Goal: Task Accomplishment & Management: Manage account settings

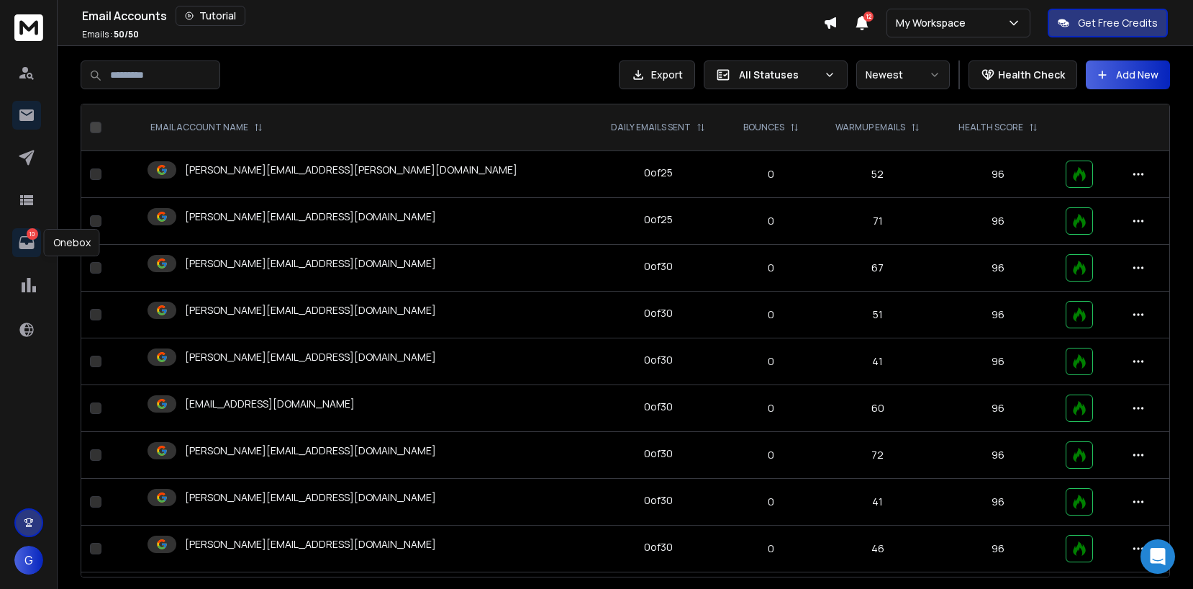
click at [28, 240] on p "10" at bounding box center [33, 234] width 12 height 12
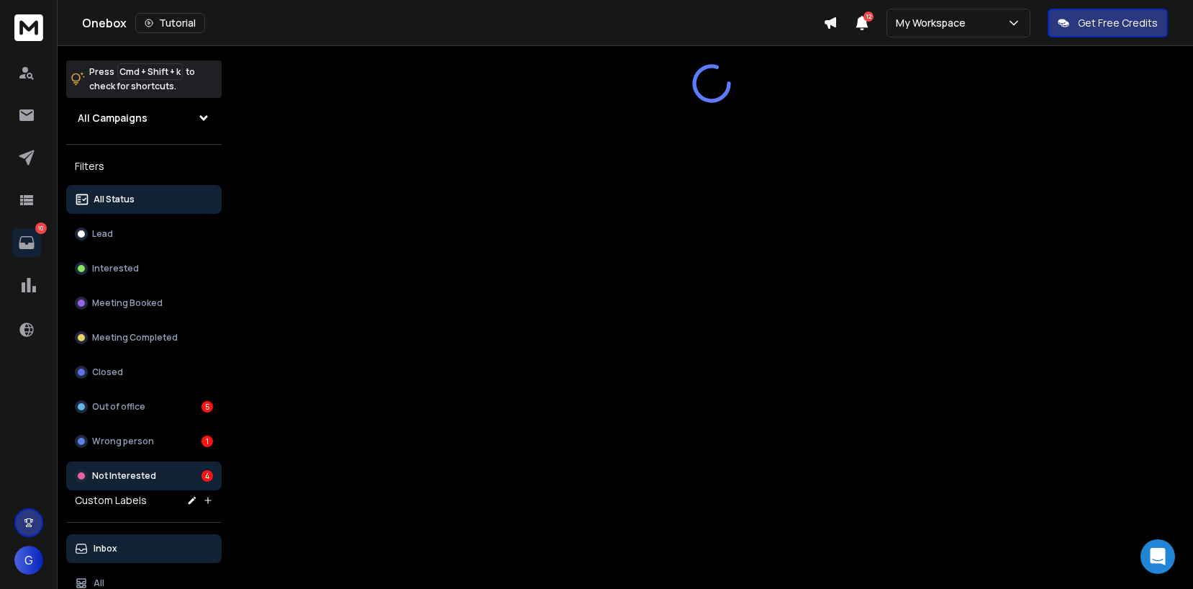
click at [142, 475] on p "Not Interested" at bounding box center [124, 476] width 64 height 12
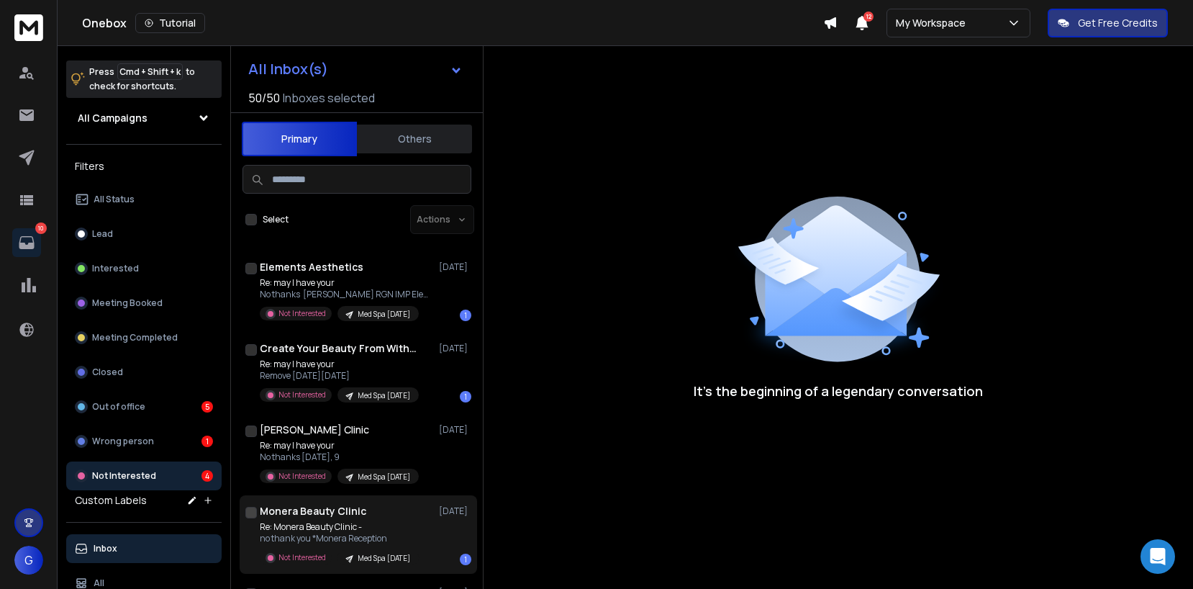
click at [361, 533] on p "no thank you *Monera Reception" at bounding box center [339, 538] width 159 height 12
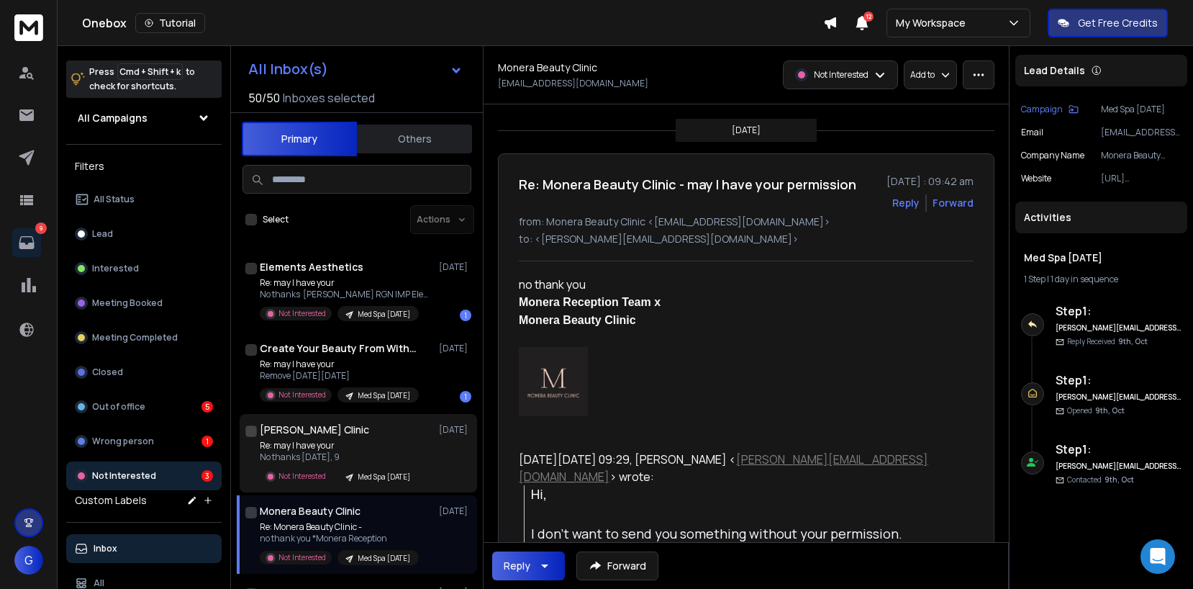
click at [384, 453] on p "No thanks [DATE], 9" at bounding box center [339, 457] width 159 height 12
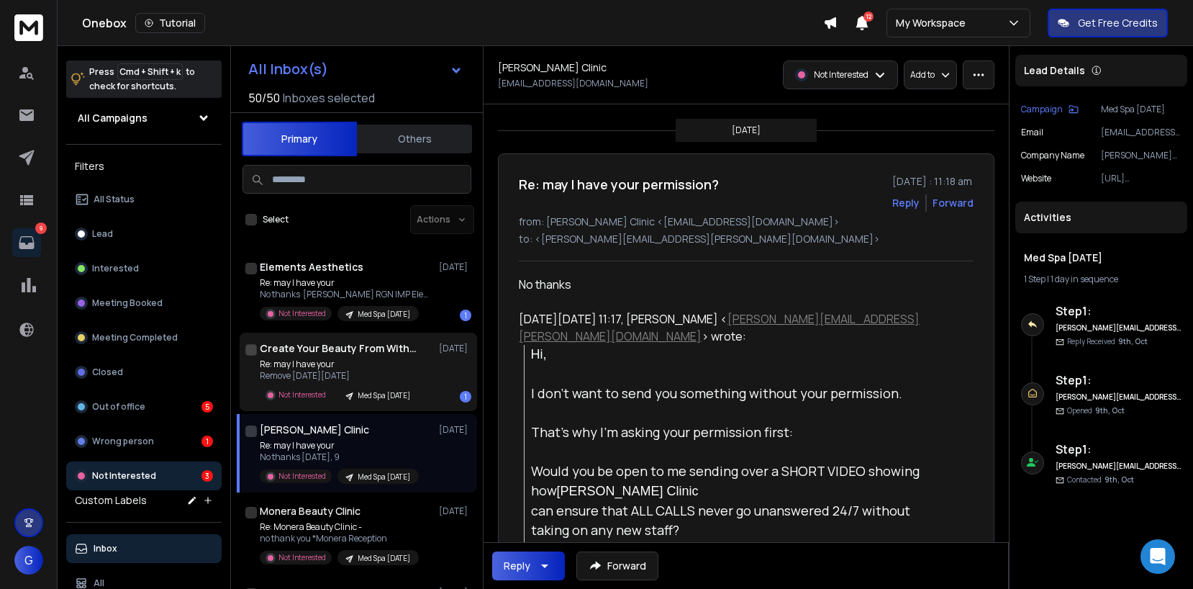
click at [404, 371] on p "Remove [DATE][DATE]" at bounding box center [339, 376] width 159 height 12
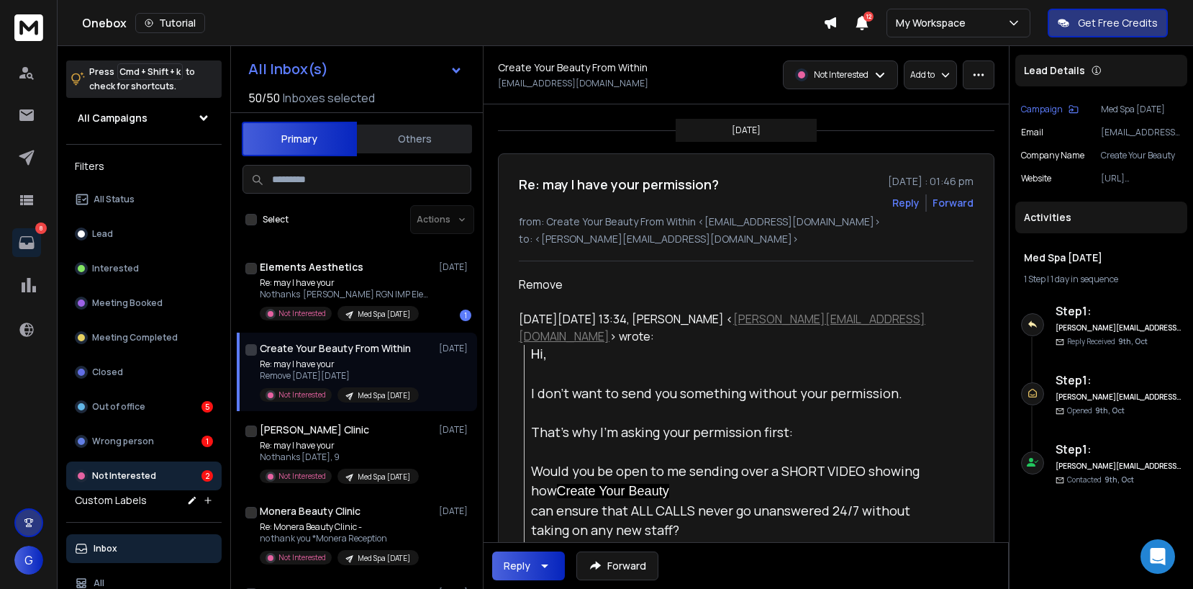
click at [1134, 133] on p "[EMAIL_ADDRESS][DOMAIN_NAME]" at bounding box center [1141, 133] width 81 height 12
click at [24, 157] on icon at bounding box center [26, 157] width 15 height 15
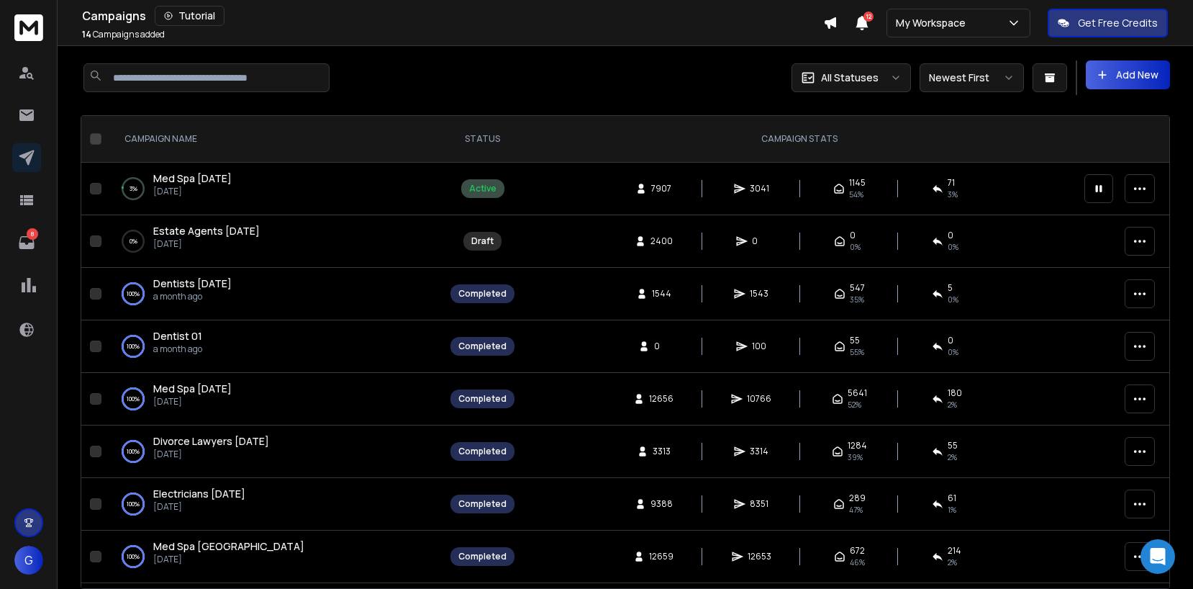
click at [232, 178] on span "Med Spa [DATE]" at bounding box center [192, 178] width 78 height 14
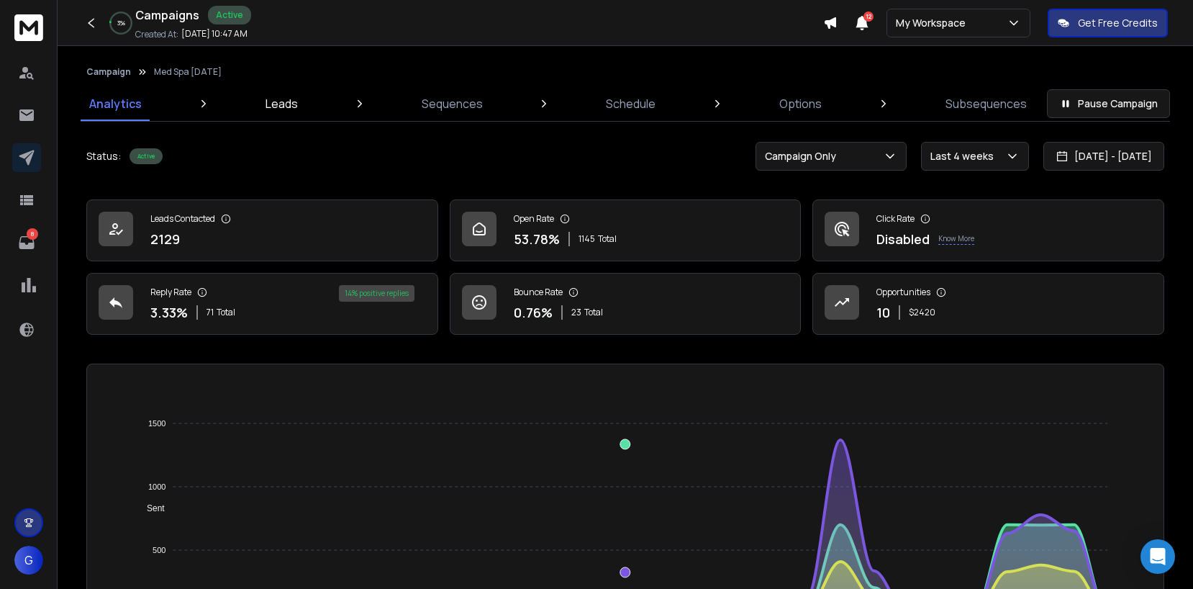
click at [276, 109] on p "Leads" at bounding box center [282, 103] width 32 height 17
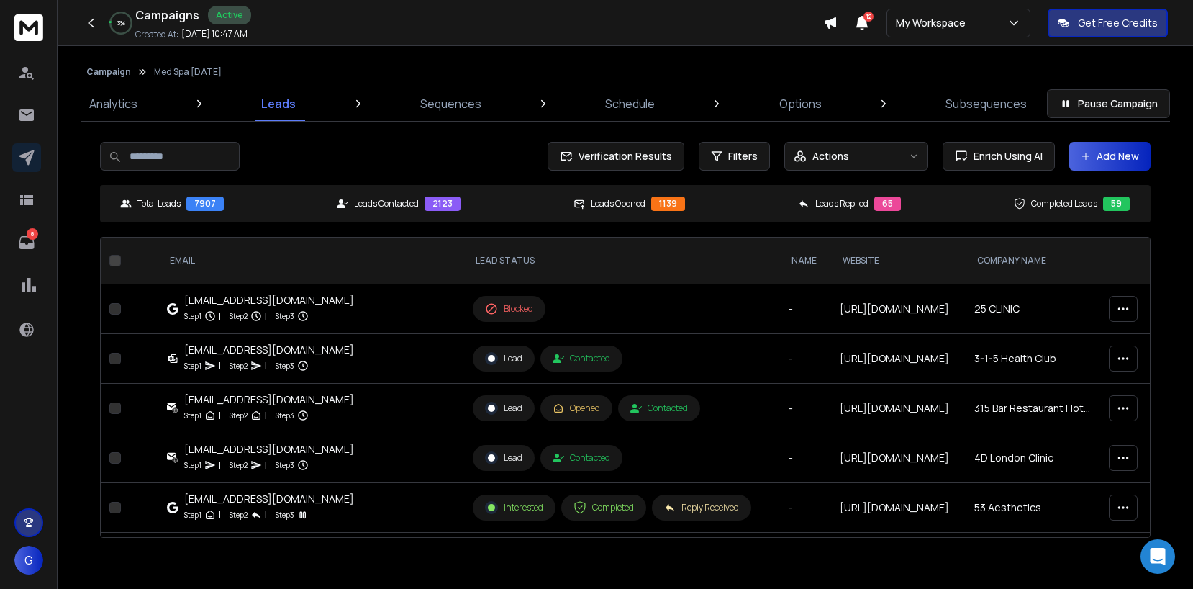
click at [157, 160] on input at bounding box center [170, 156] width 140 height 29
paste input "**********"
type input "**********"
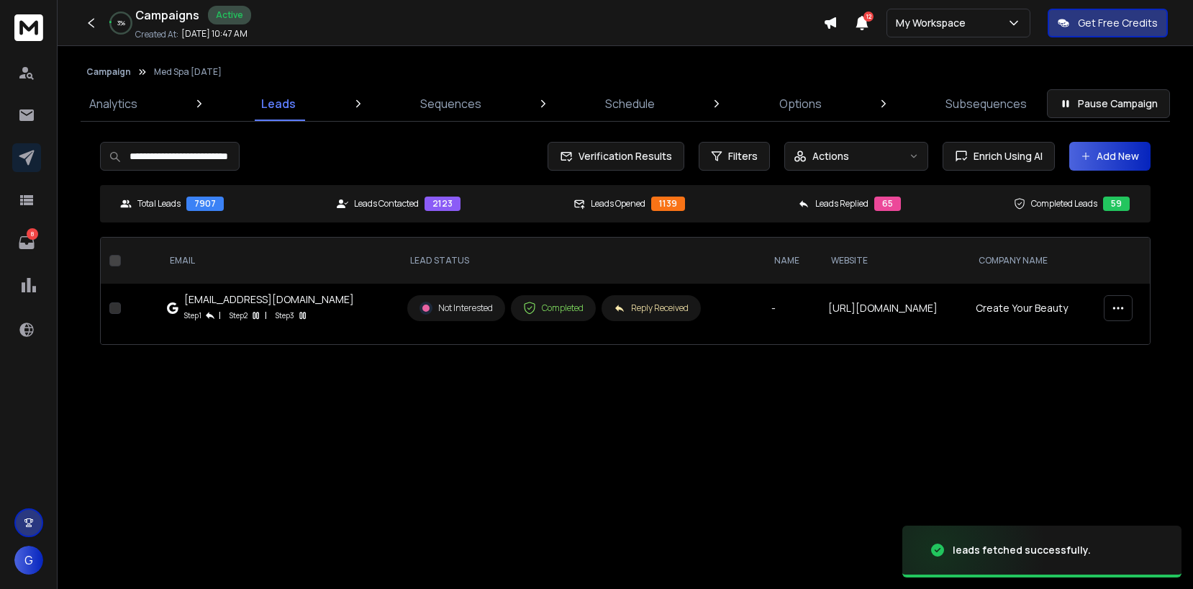
click at [120, 308] on button "button" at bounding box center [115, 308] width 12 height 12
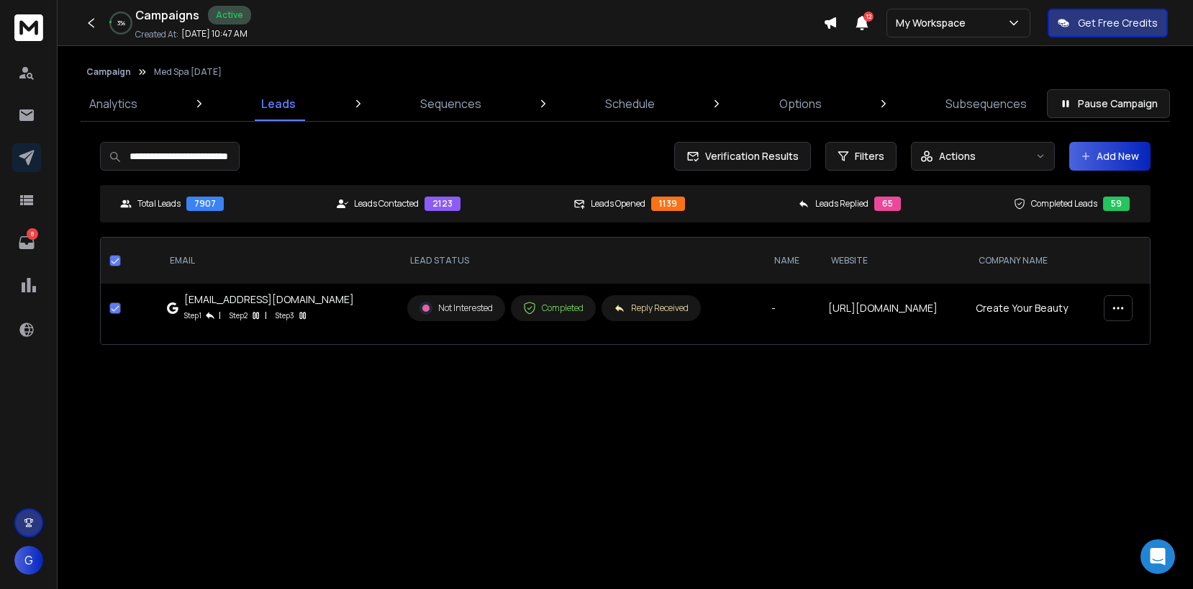
click at [1122, 309] on button "button" at bounding box center [1118, 308] width 29 height 26
click at [1091, 338] on p "Delete Lead" at bounding box center [1095, 339] width 59 height 14
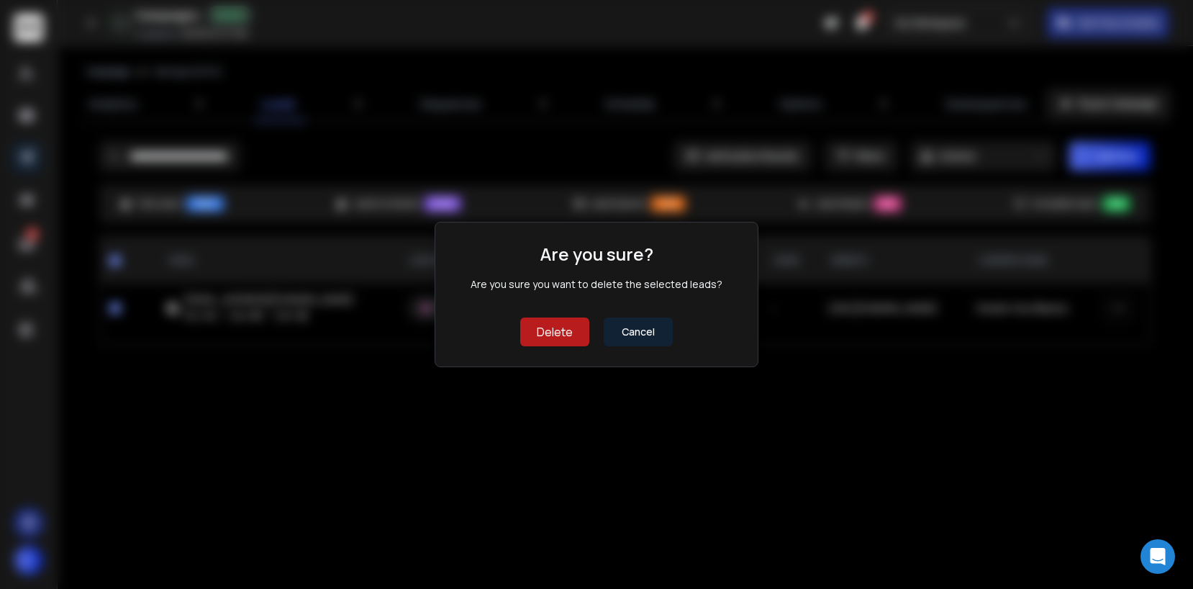
click at [550, 337] on button "Delete" at bounding box center [554, 331] width 69 height 29
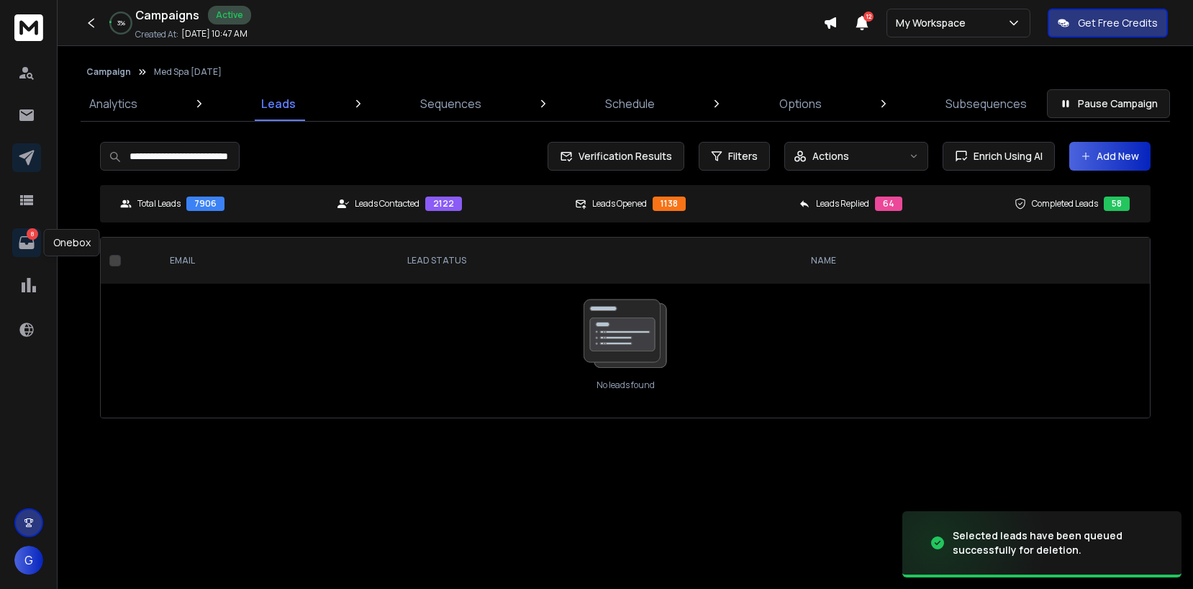
click at [23, 250] on icon at bounding box center [26, 242] width 17 height 17
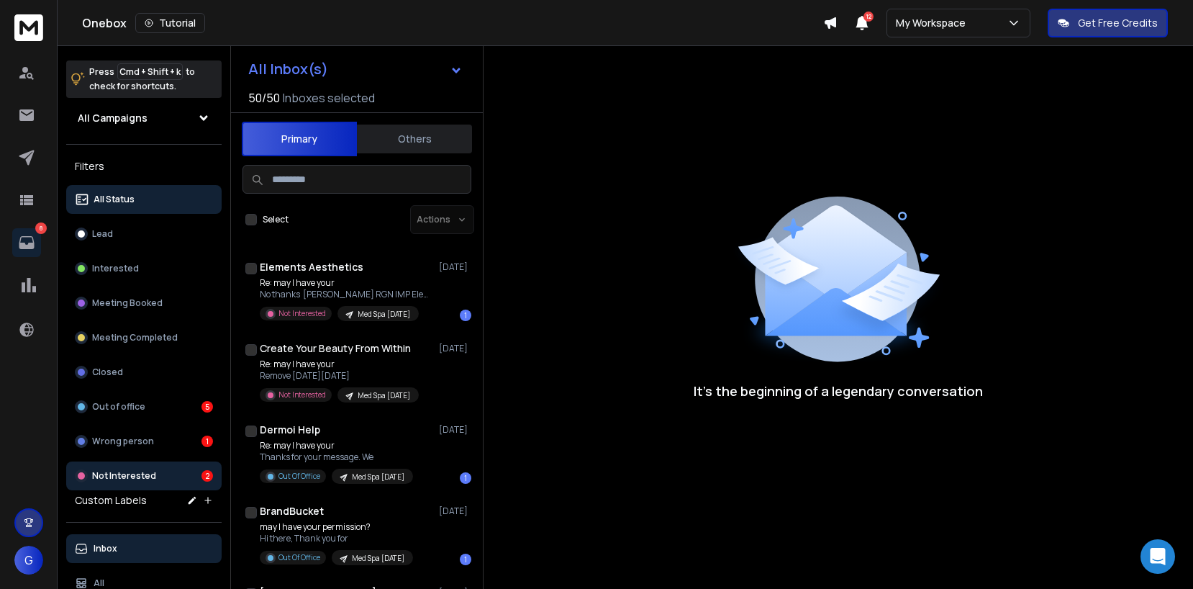
click at [160, 481] on button "Not Interested 2" at bounding box center [143, 475] width 155 height 29
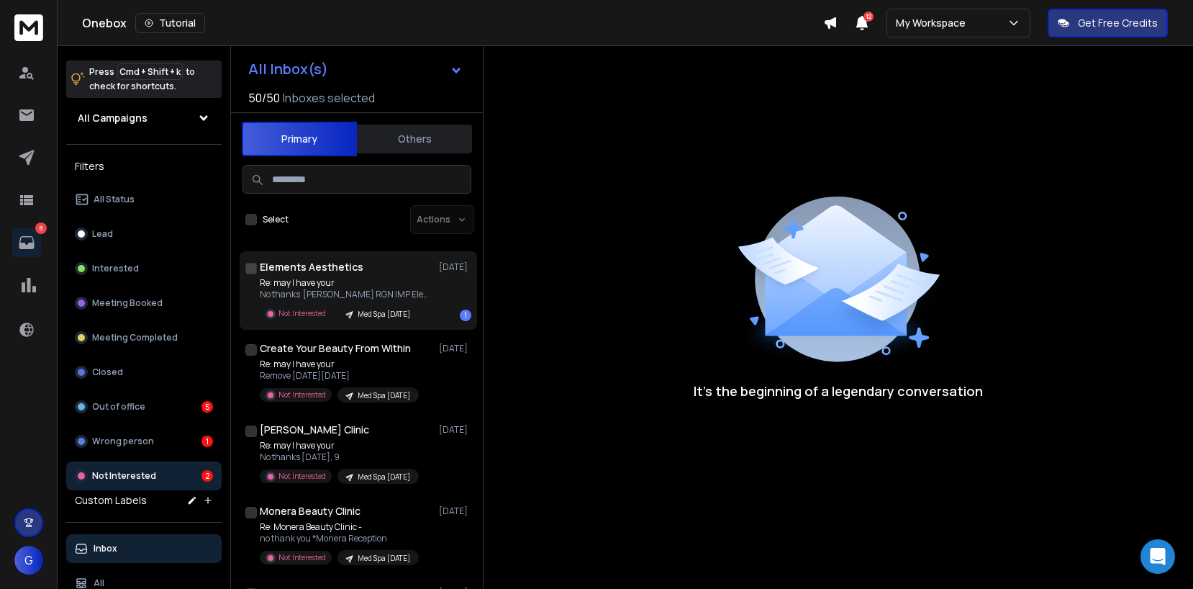
click at [355, 307] on div "Med Spa [DATE]" at bounding box center [377, 313] width 81 height 15
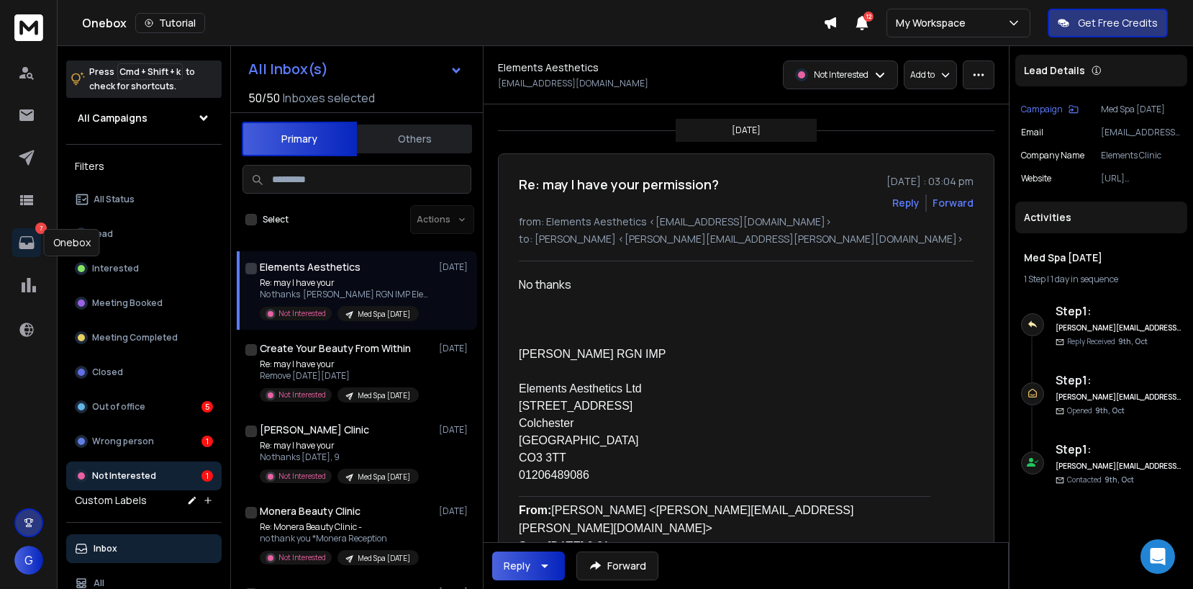
click at [29, 239] on icon at bounding box center [26, 242] width 17 height 17
click at [170, 410] on button "Out of office 5" at bounding box center [143, 406] width 155 height 29
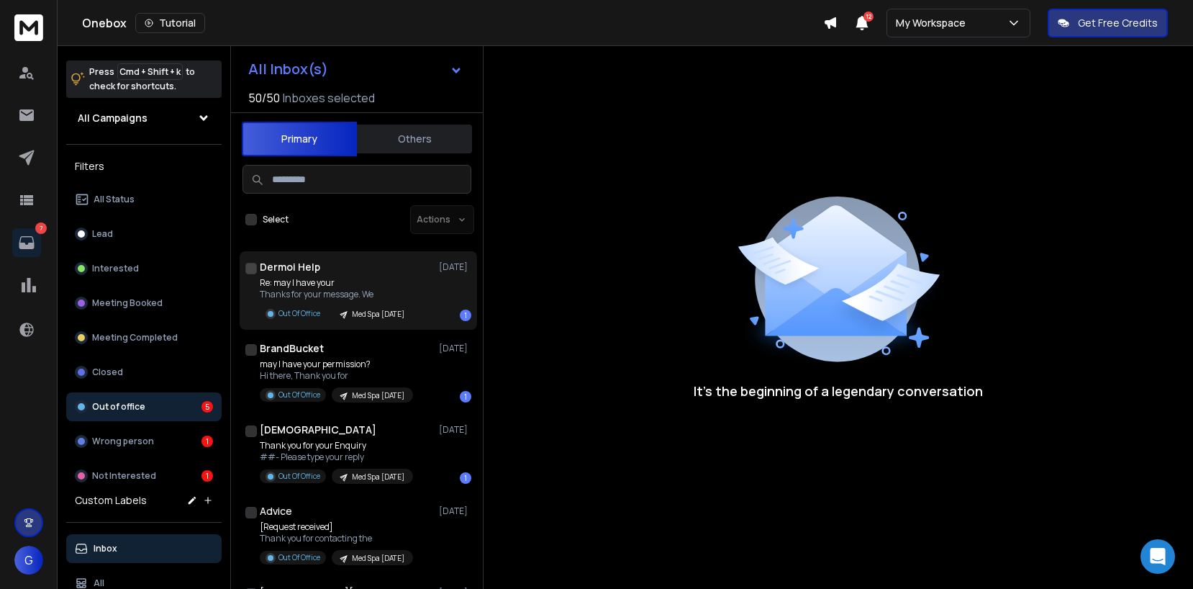
click at [358, 293] on p "Thanks for your message. We" at bounding box center [336, 295] width 153 height 12
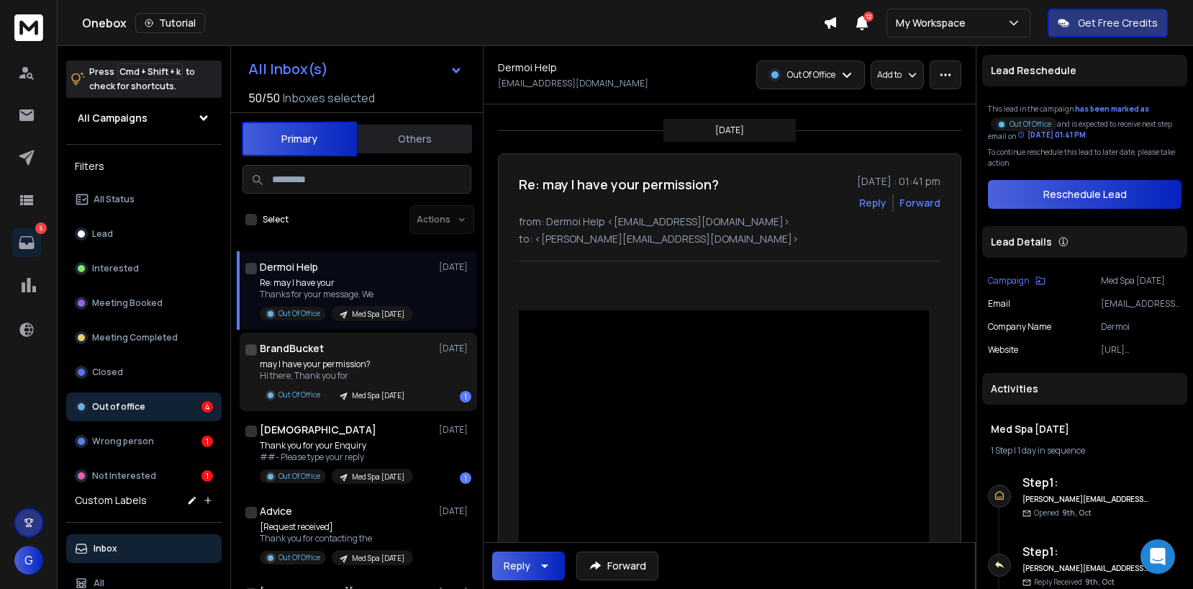
click at [340, 359] on p "may I have your permission?" at bounding box center [336, 364] width 153 height 12
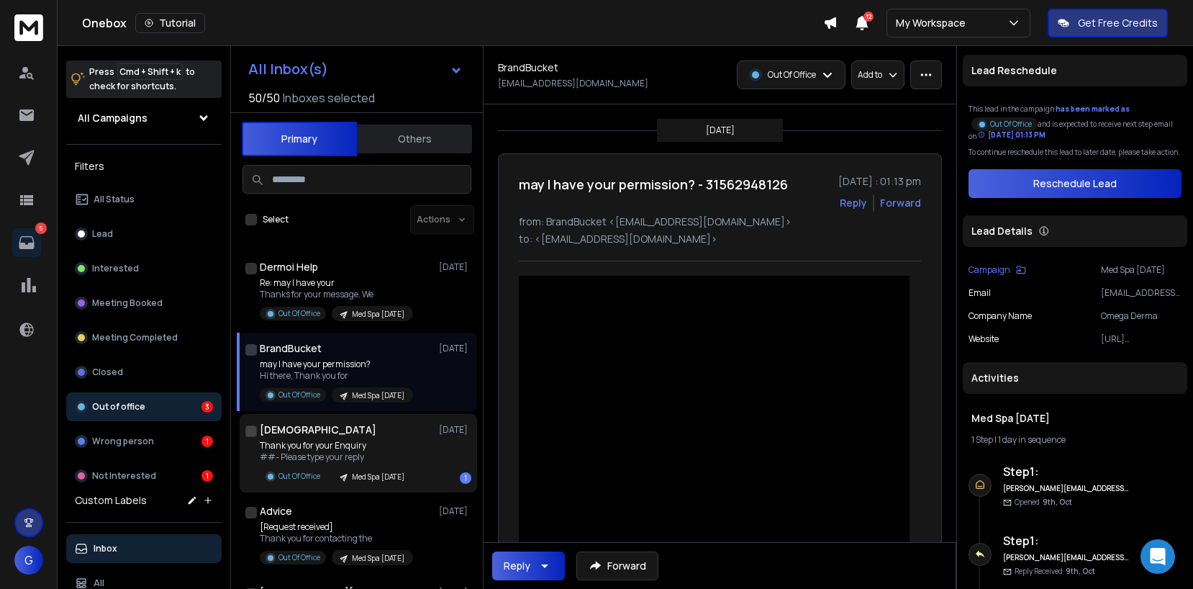
click at [322, 421] on div "TEMPLESPA [DATE] Thank you for your Enquiry ##- Please type your reply Out Of O…" at bounding box center [358, 453] width 237 height 78
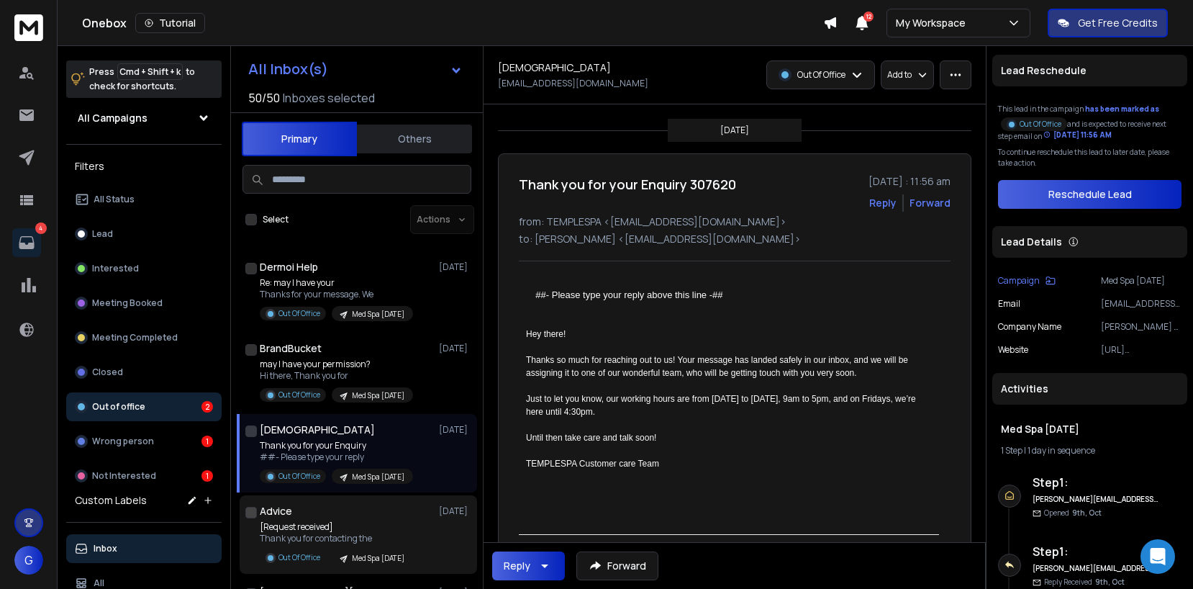
click at [314, 508] on div "Advice [DATE]" at bounding box center [366, 511] width 212 height 14
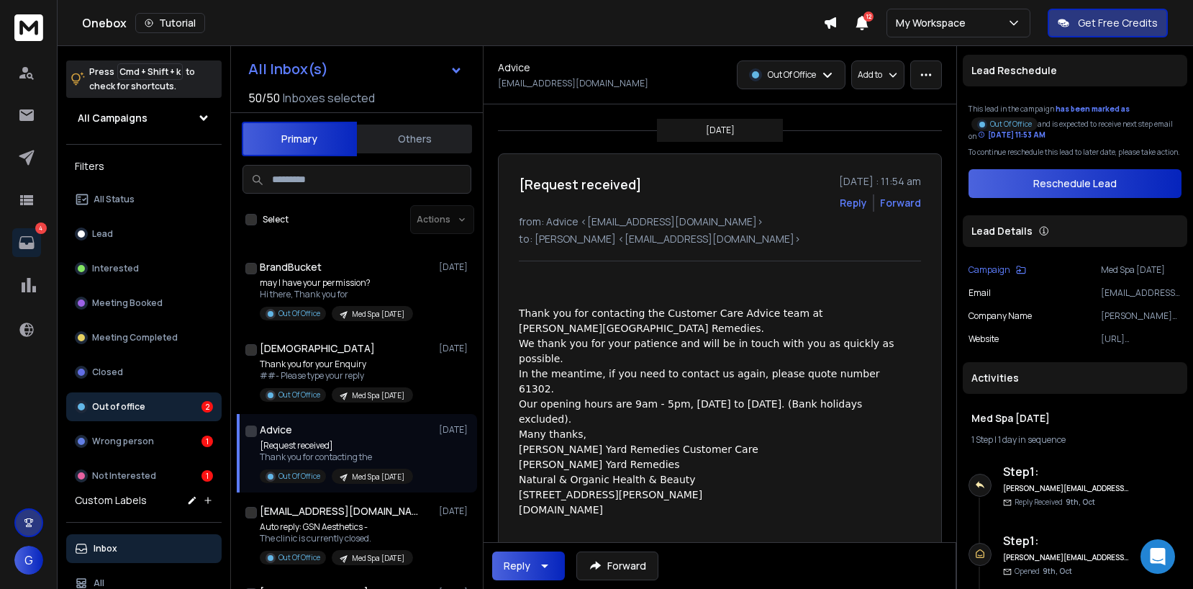
scroll to position [85, 0]
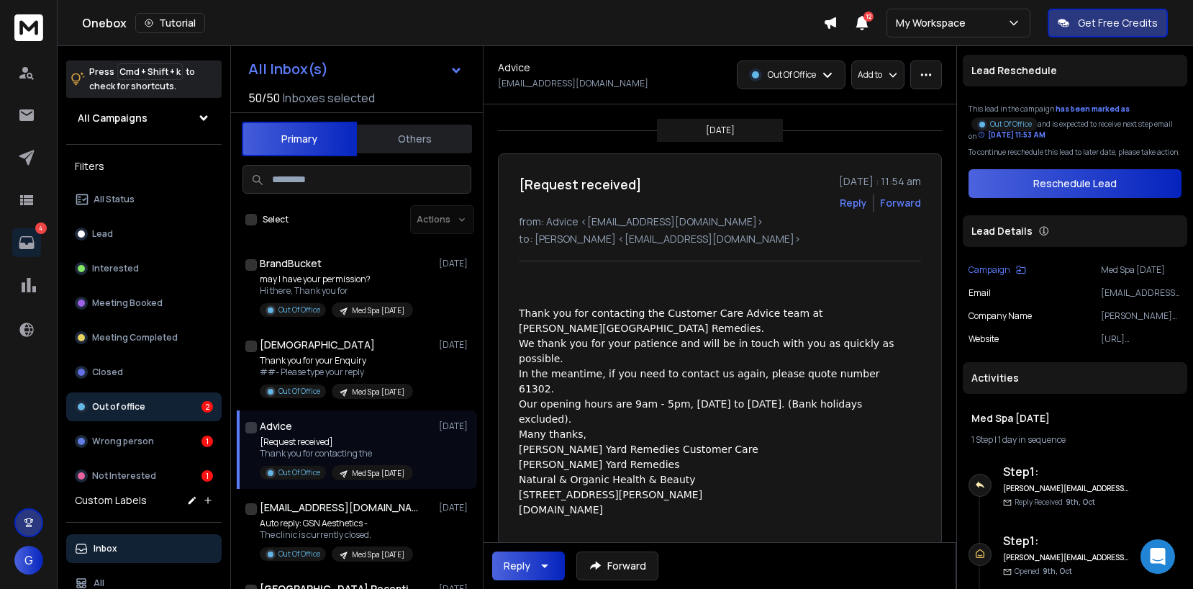
click at [334, 455] on p "Thank you for contacting the" at bounding box center [336, 454] width 153 height 12
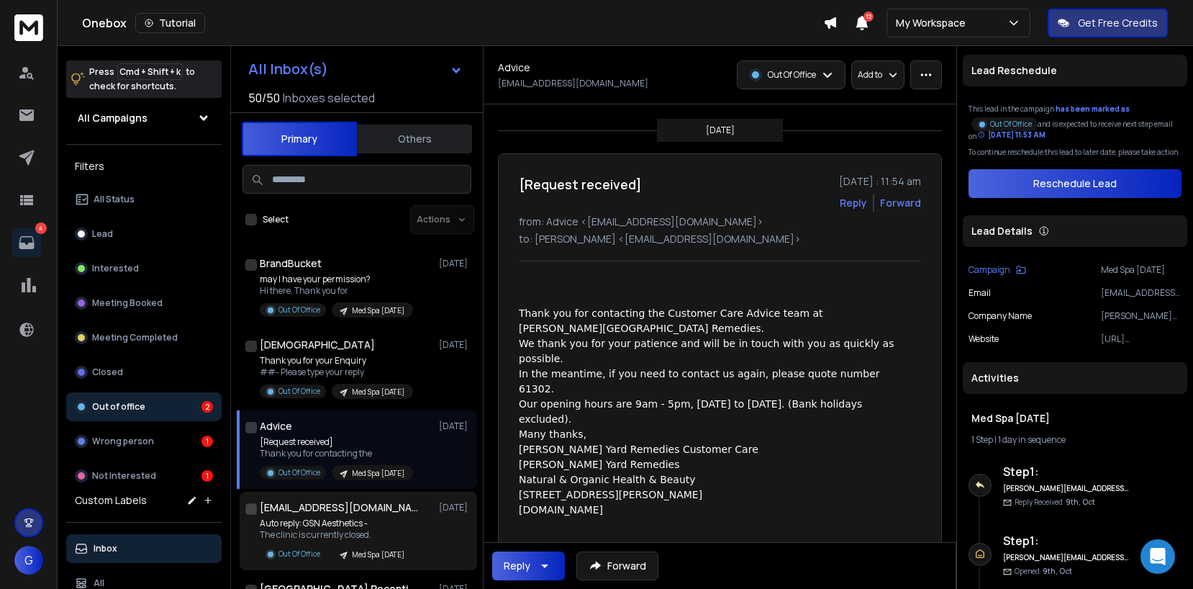
click at [319, 514] on div "[EMAIL_ADDRESS][DOMAIN_NAME] [DATE] Auto reply: GSN Aesthetics - The clinic is …" at bounding box center [366, 530] width 212 height 61
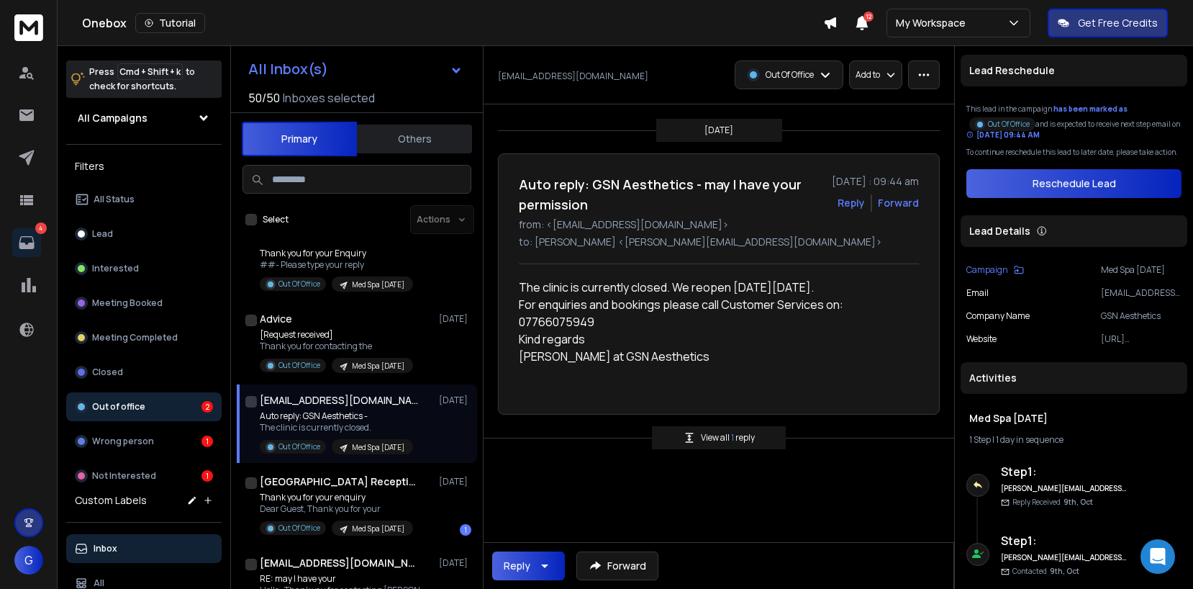
scroll to position [203, 0]
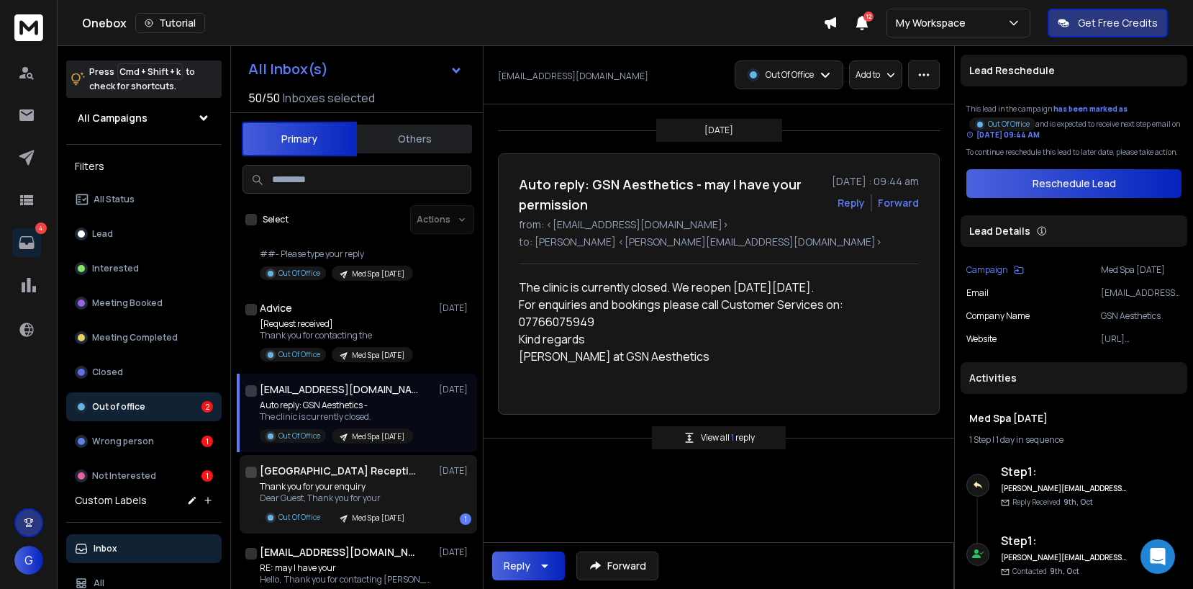
click at [325, 481] on p "Thank you for your enquiry" at bounding box center [336, 487] width 153 height 12
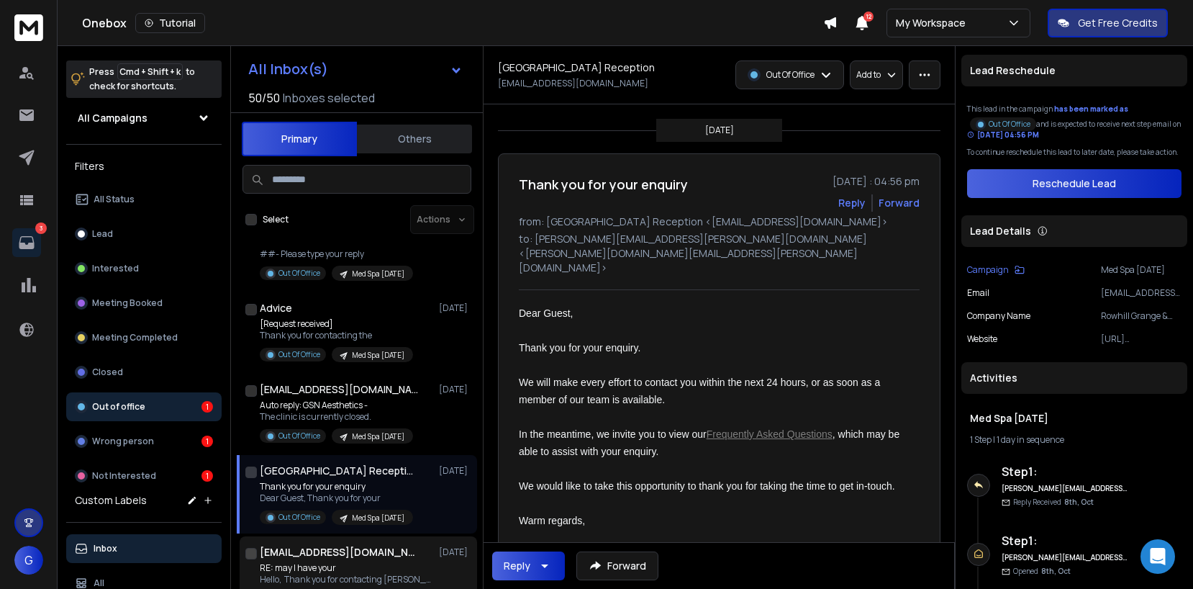
click at [309, 555] on h1 "[EMAIL_ADDRESS][DOMAIN_NAME]" at bounding box center [339, 552] width 158 height 14
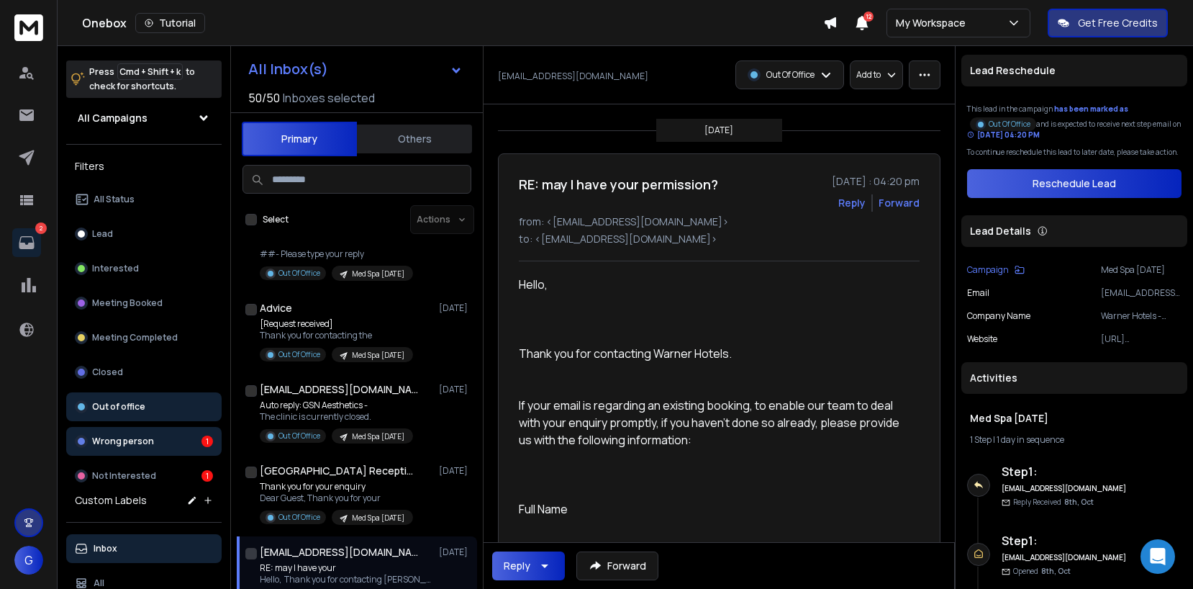
click at [142, 440] on p "Wrong person" at bounding box center [123, 441] width 62 height 12
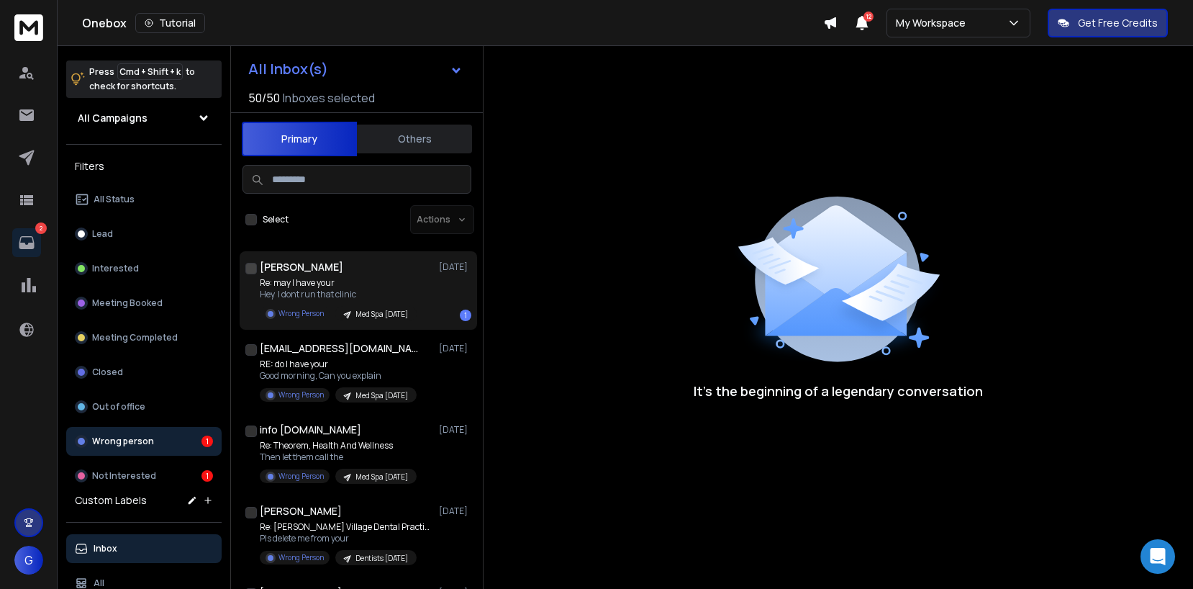
click at [381, 289] on p "Hey I dont run that clinic" at bounding box center [338, 295] width 157 height 12
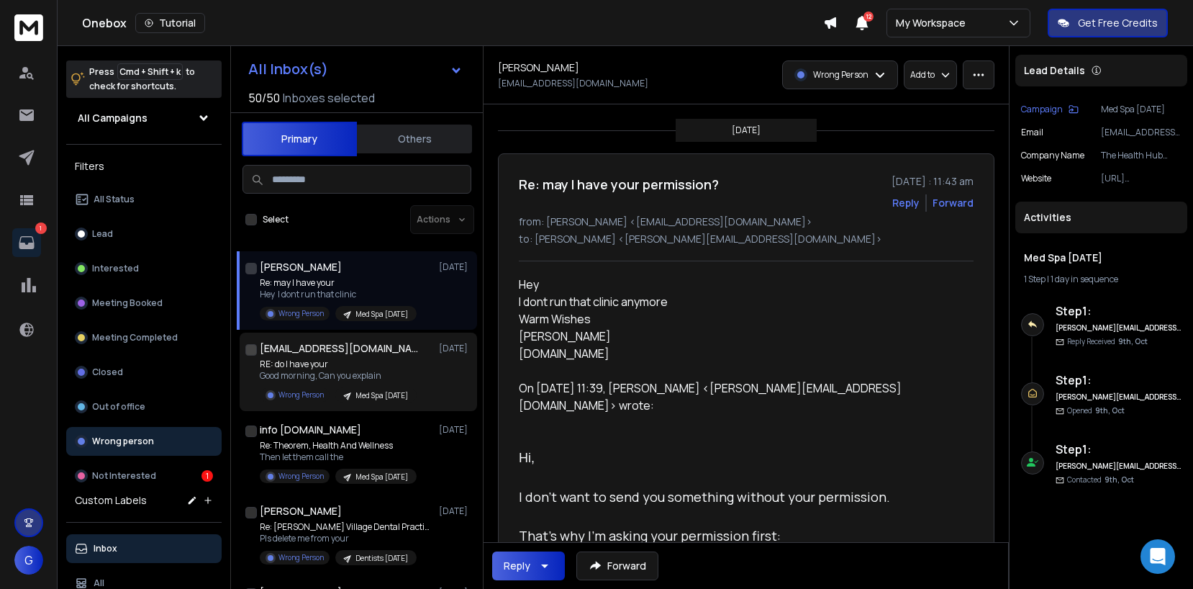
click at [370, 356] on div "[EMAIL_ADDRESS][DOMAIN_NAME] [DATE] RE: do I have your Good morning, Can you ex…" at bounding box center [366, 371] width 212 height 61
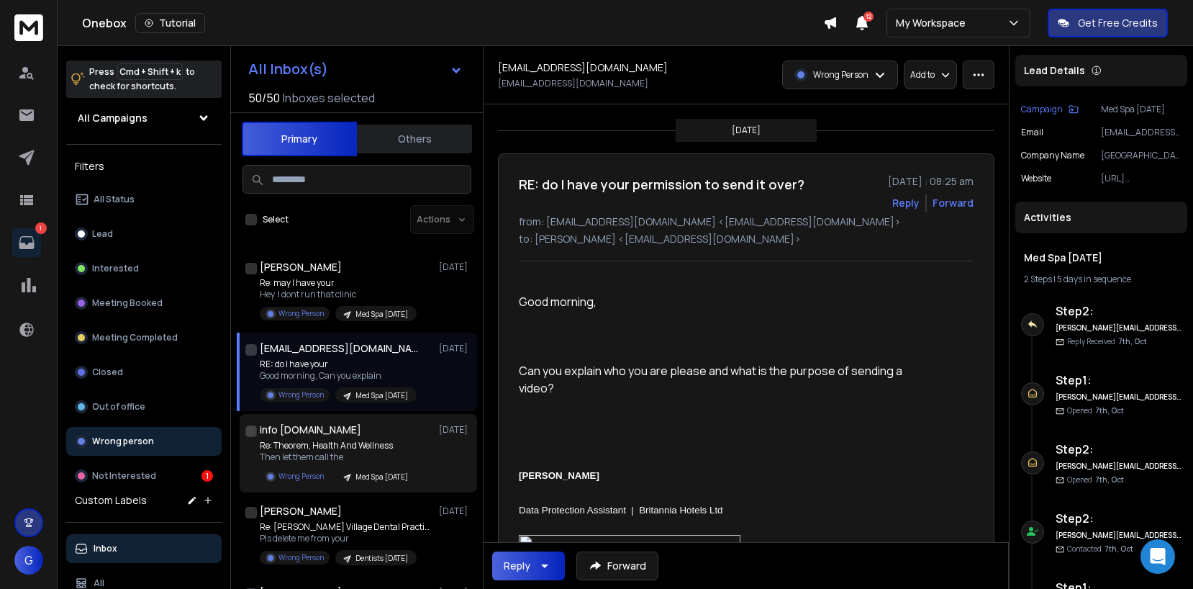
click at [366, 437] on div "info [DOMAIN_NAME] [DATE] Re: Theorem, Health And Wellness Then let them call t…" at bounding box center [366, 452] width 212 height 61
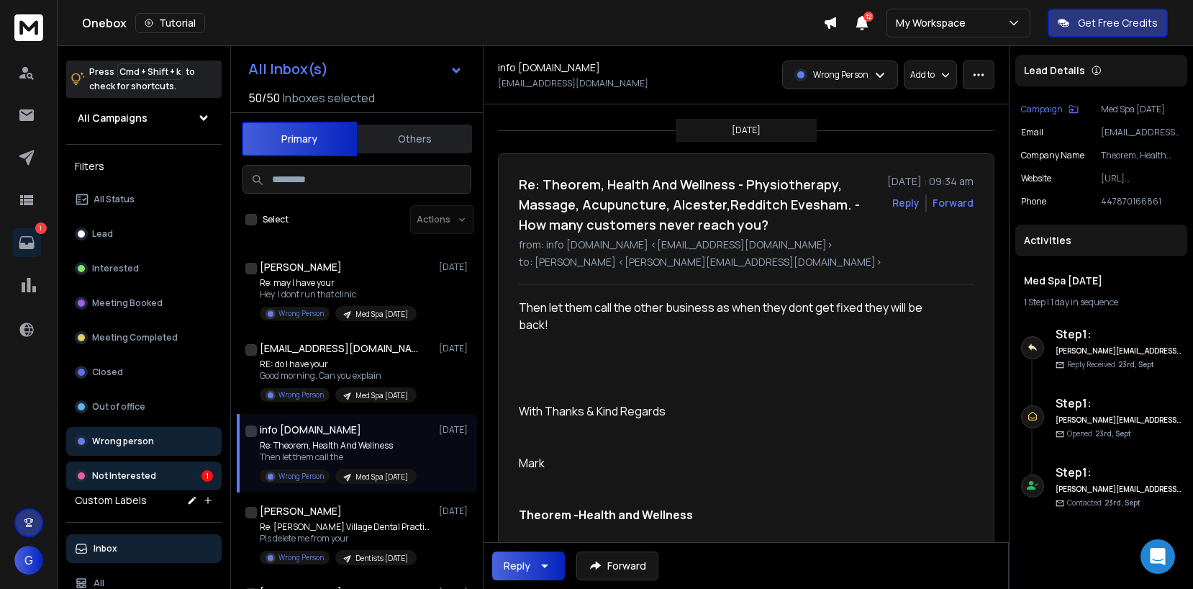
click at [150, 478] on p "Not Interested" at bounding box center [124, 476] width 64 height 12
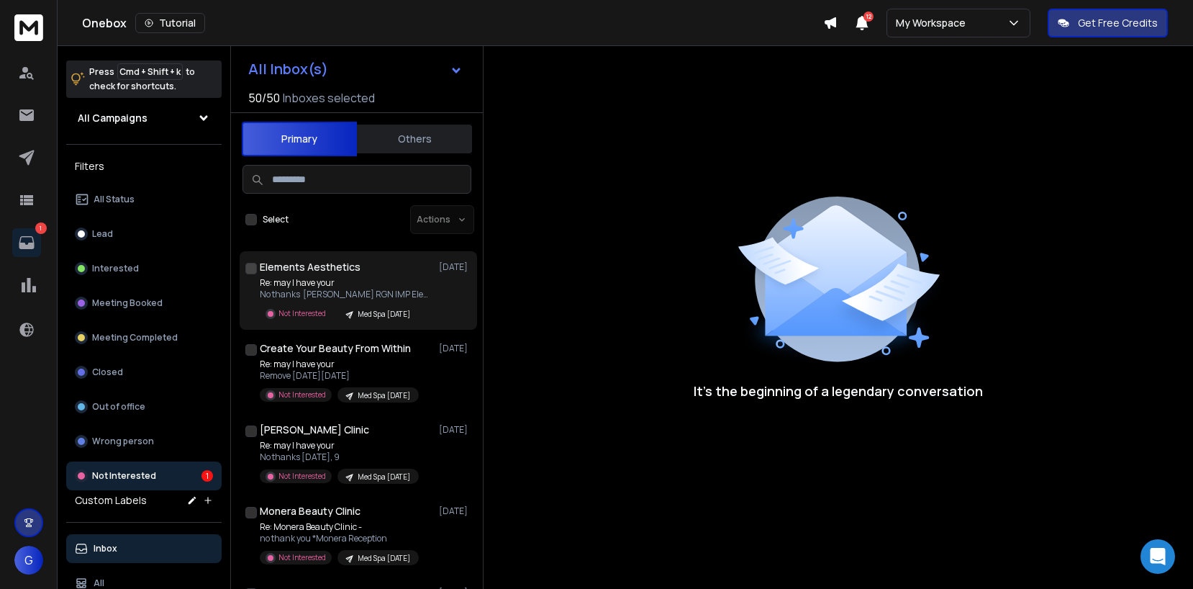
click at [412, 276] on div "Elements Aesthetics [DATE] Re: may I have your No thanks [PERSON_NAME] RGN IMP …" at bounding box center [366, 290] width 212 height 61
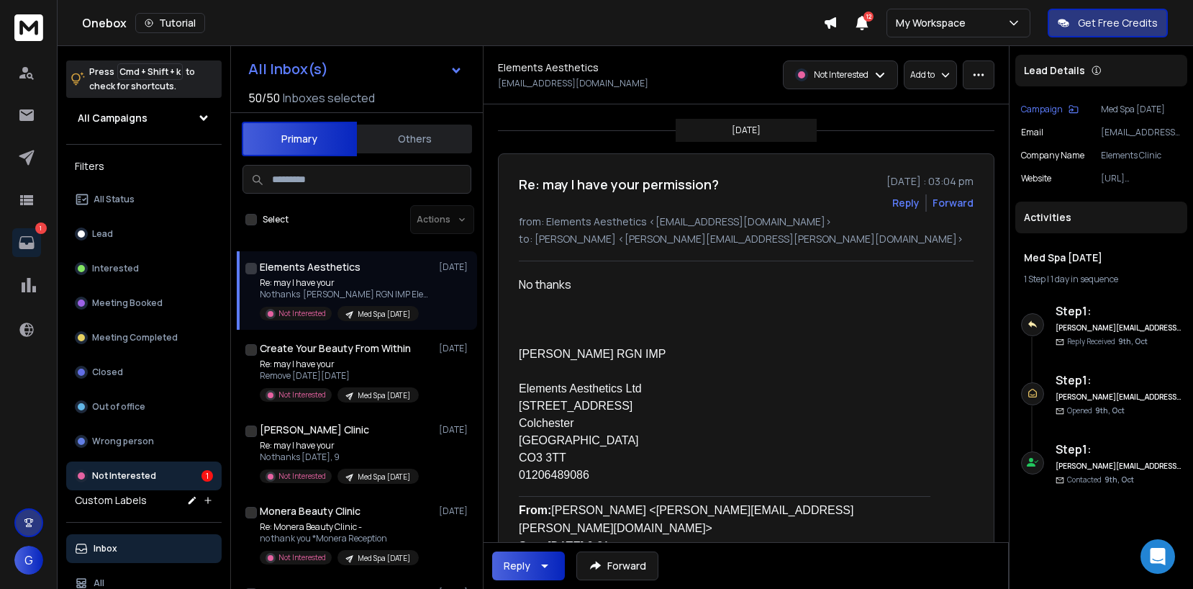
click at [390, 327] on div "Elements Aesthetics [DATE] Re: may I have your No thanks [PERSON_NAME] RGN IMP …" at bounding box center [358, 290] width 237 height 78
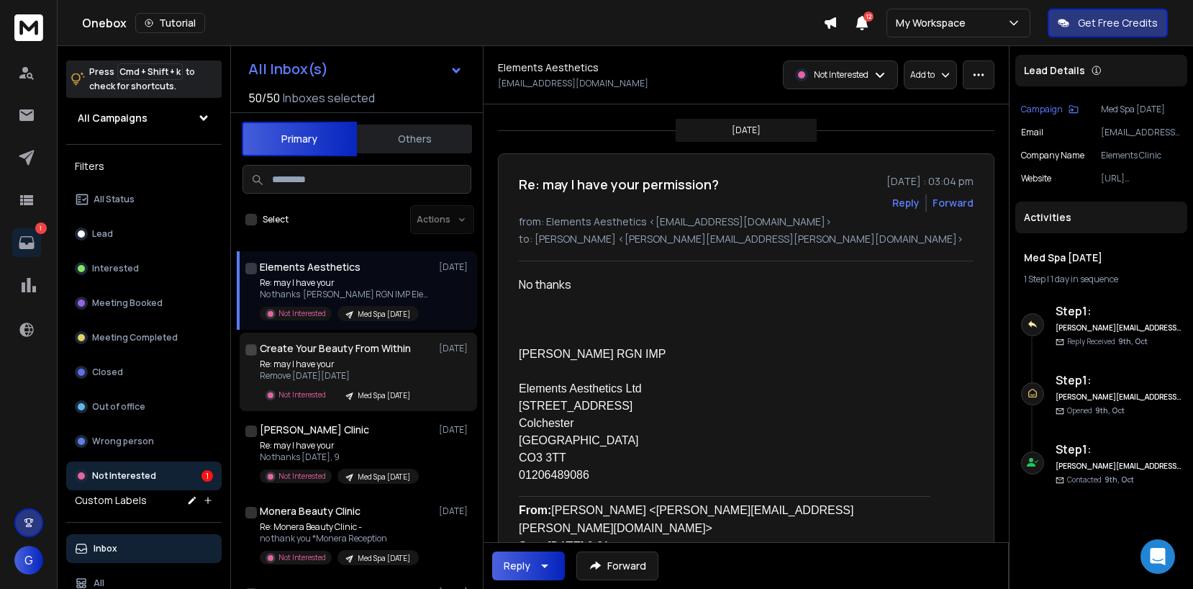
click at [367, 373] on p "Remove [DATE][DATE]" at bounding box center [339, 376] width 159 height 12
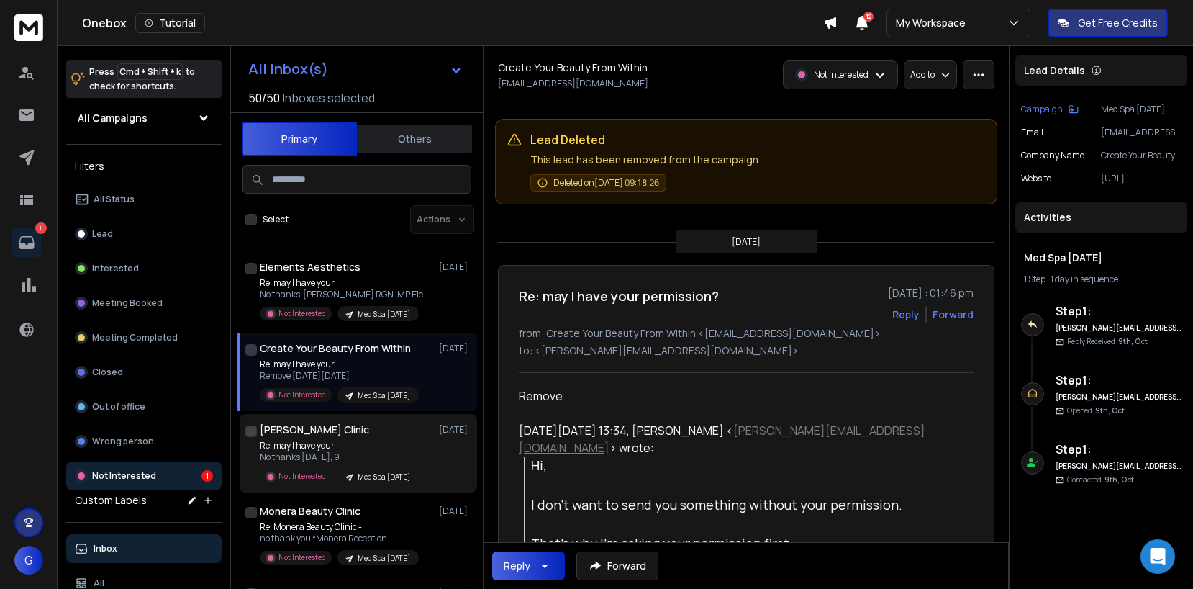
click at [348, 437] on div "[PERSON_NAME] Clinic [DATE] Re: may I have your No thanks [DATE], 9 Not Interes…" at bounding box center [366, 452] width 212 height 61
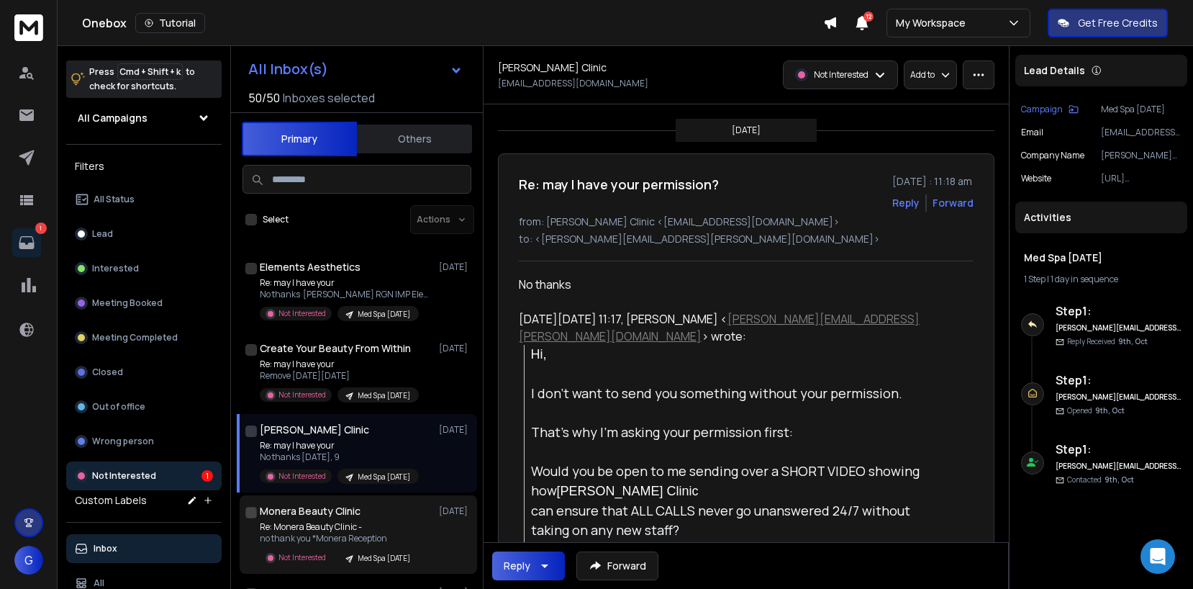
click at [334, 504] on h1 "Monera Beauty Clinic" at bounding box center [310, 511] width 101 height 14
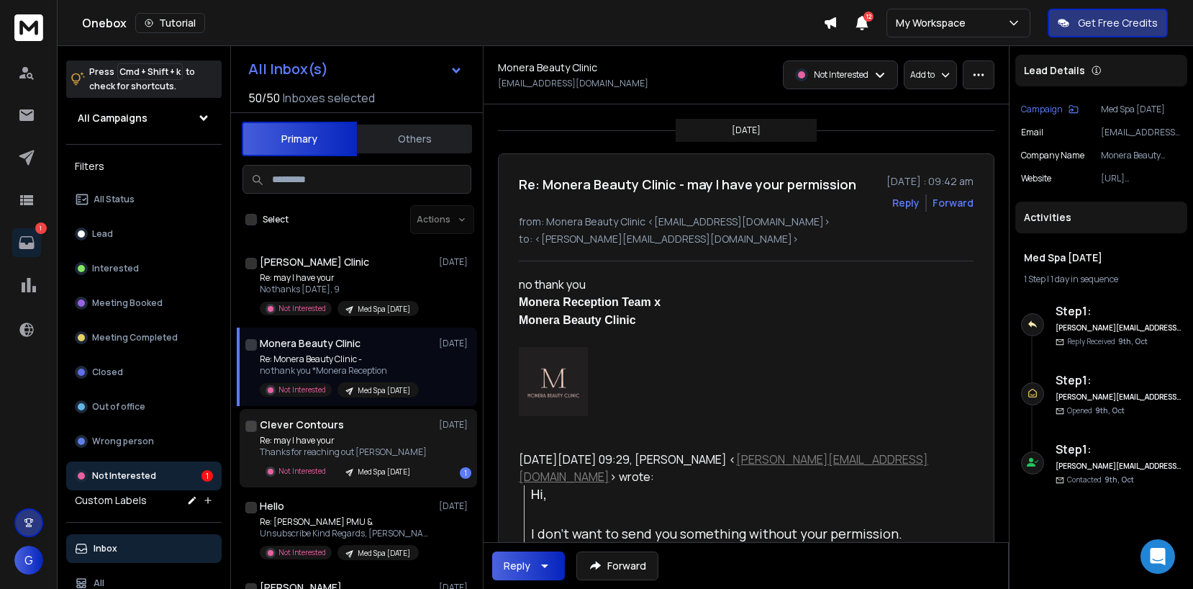
scroll to position [176, 0]
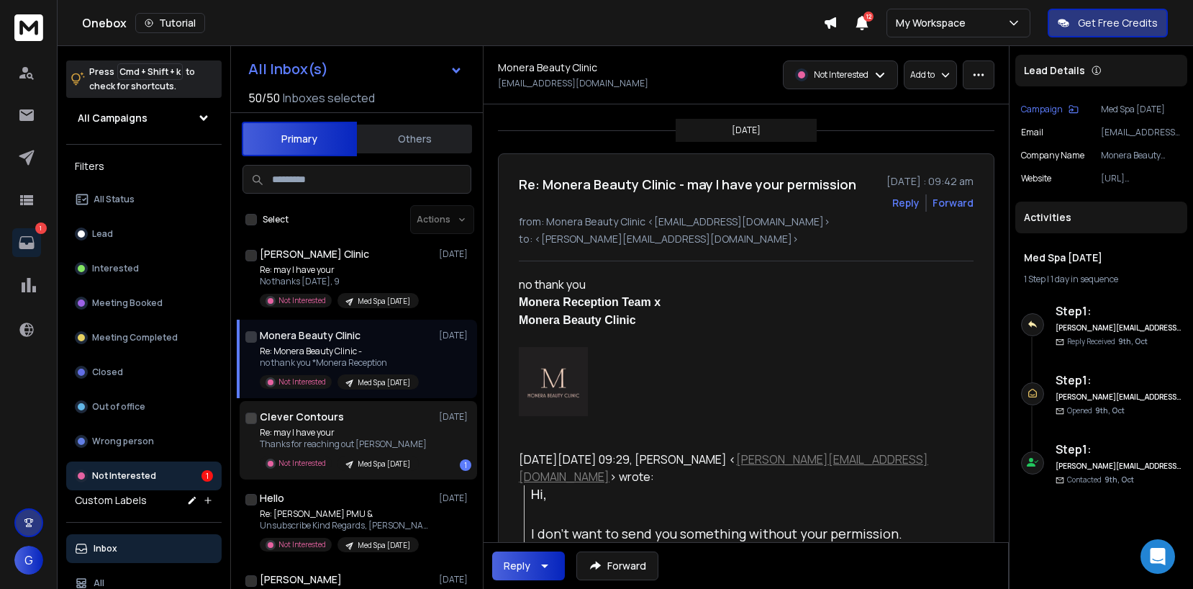
click at [337, 422] on div "Clever Contours [DATE]" at bounding box center [366, 416] width 212 height 14
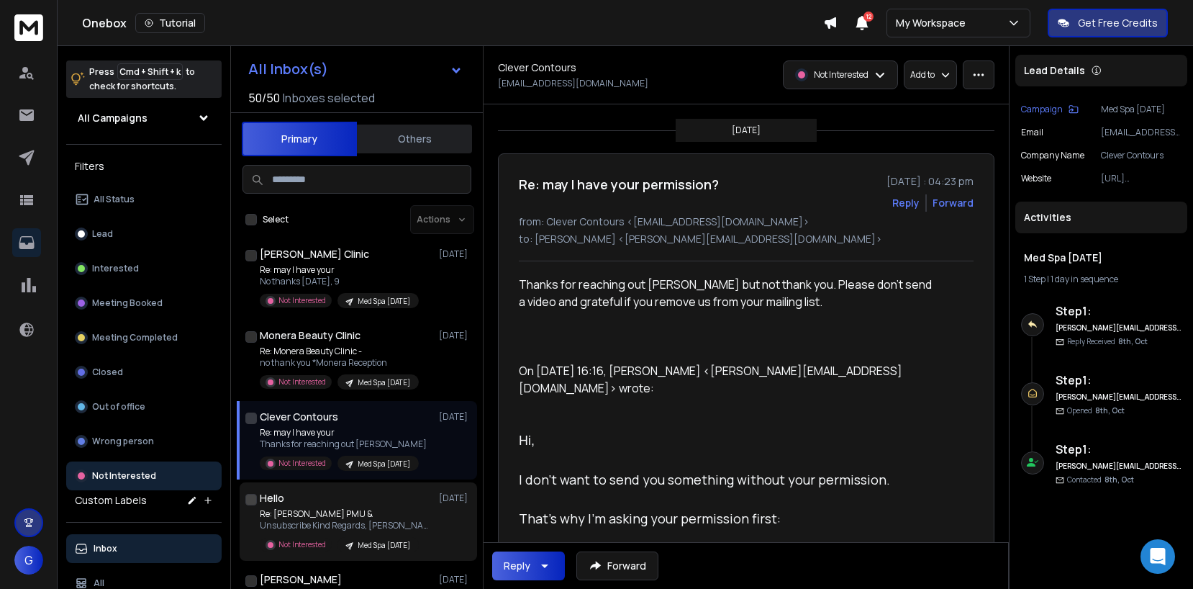
click at [320, 509] on p "Re: [PERSON_NAME] PMU &" at bounding box center [346, 514] width 173 height 12
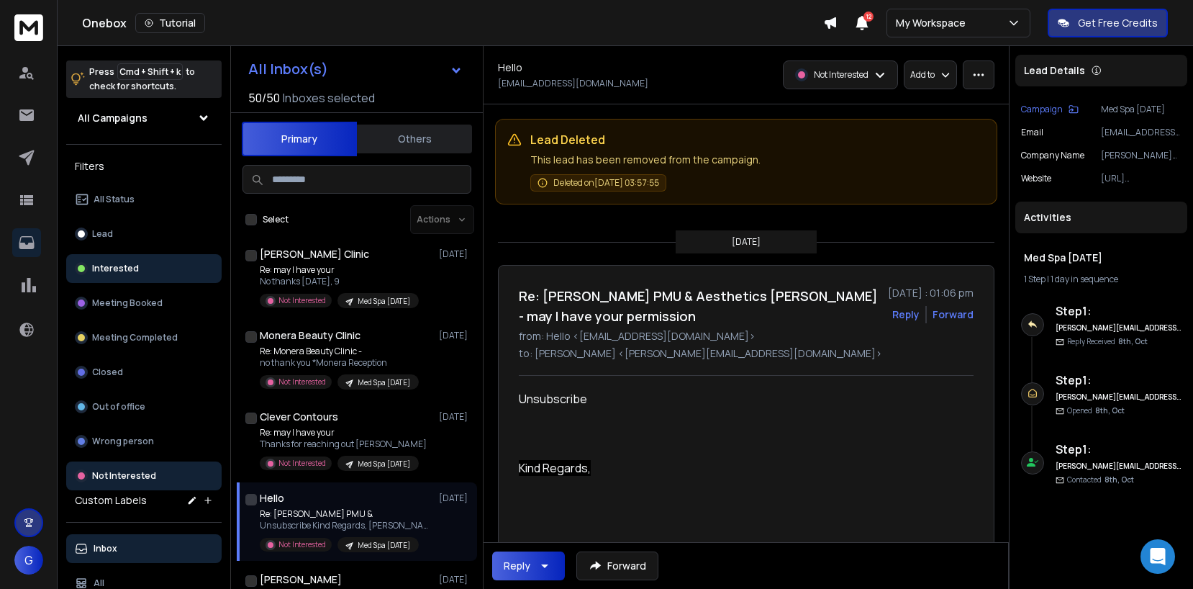
click at [121, 266] on p "Interested" at bounding box center [115, 269] width 47 height 12
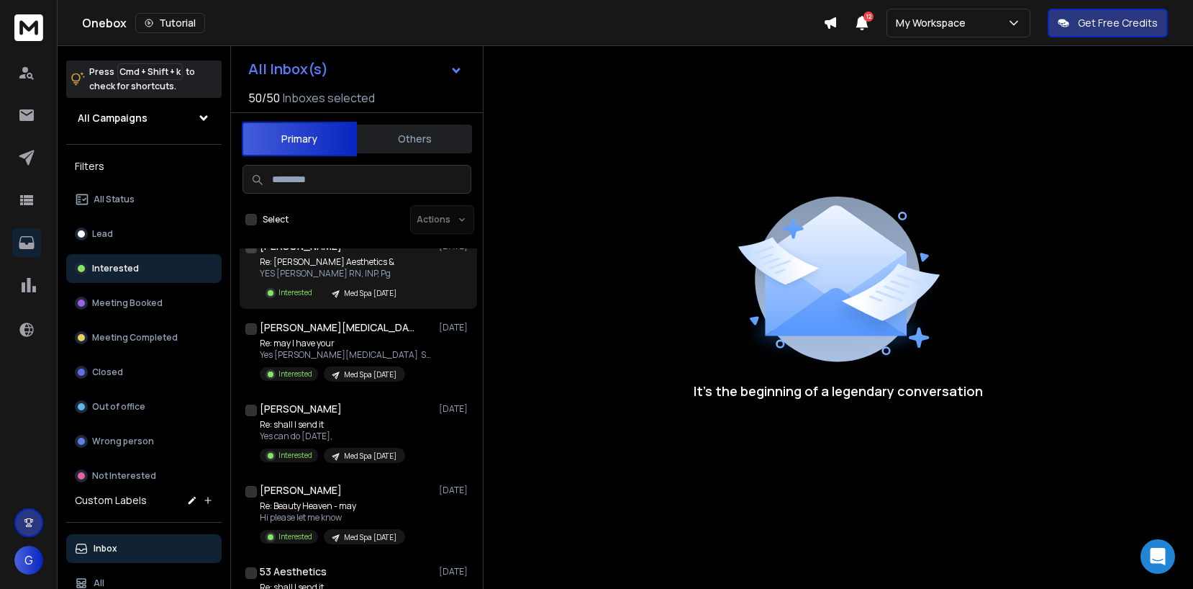
scroll to position [38, 0]
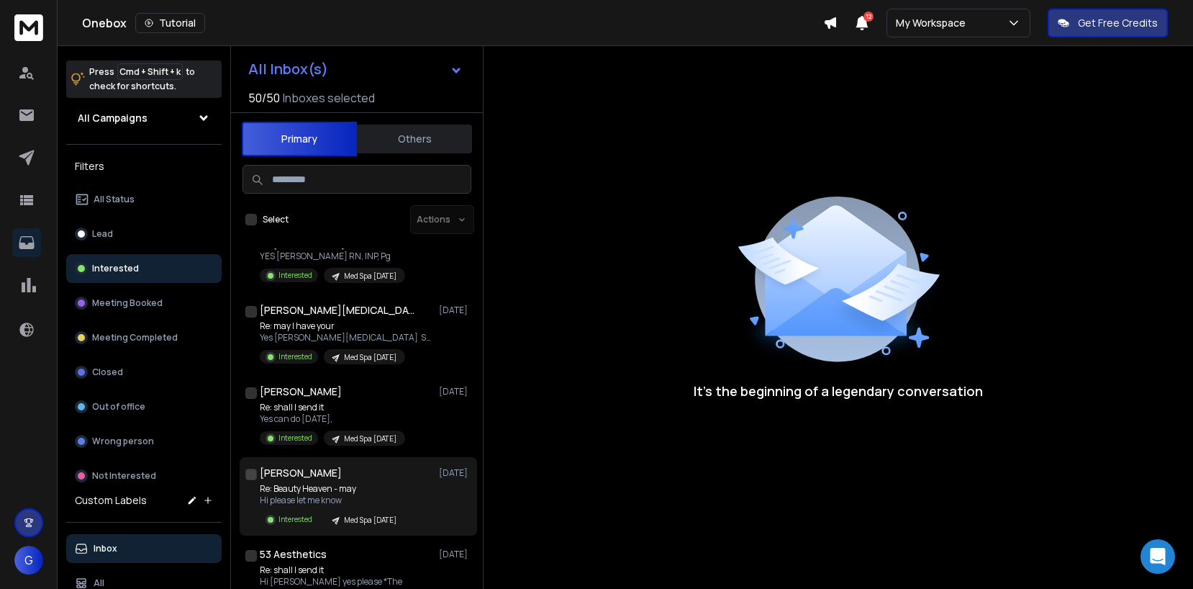
click at [319, 499] on p "Hi please let me know" at bounding box center [332, 500] width 145 height 12
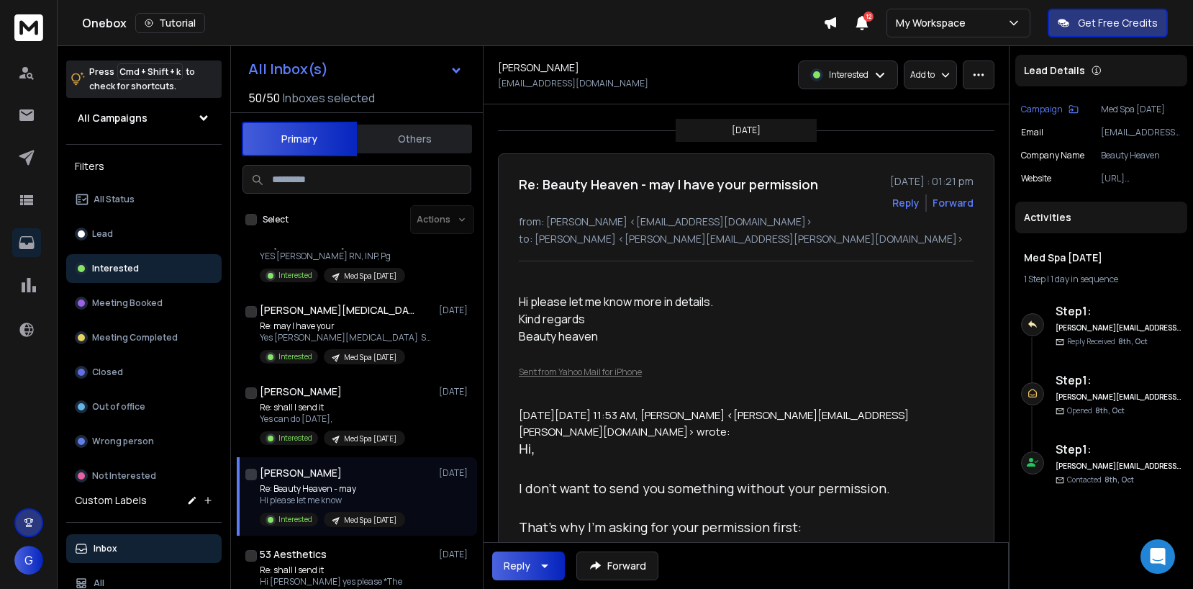
click at [1138, 179] on p "[URL][DOMAIN_NAME]" at bounding box center [1141, 179] width 81 height 12
click at [1125, 178] on p "[URL][DOMAIN_NAME]" at bounding box center [1141, 179] width 81 height 12
click at [1131, 181] on p "[URL][DOMAIN_NAME]" at bounding box center [1141, 179] width 81 height 12
click at [1113, 132] on p "[EMAIL_ADDRESS][DOMAIN_NAME]" at bounding box center [1141, 133] width 81 height 12
click at [1138, 181] on p "[URL][DOMAIN_NAME]" at bounding box center [1141, 179] width 81 height 12
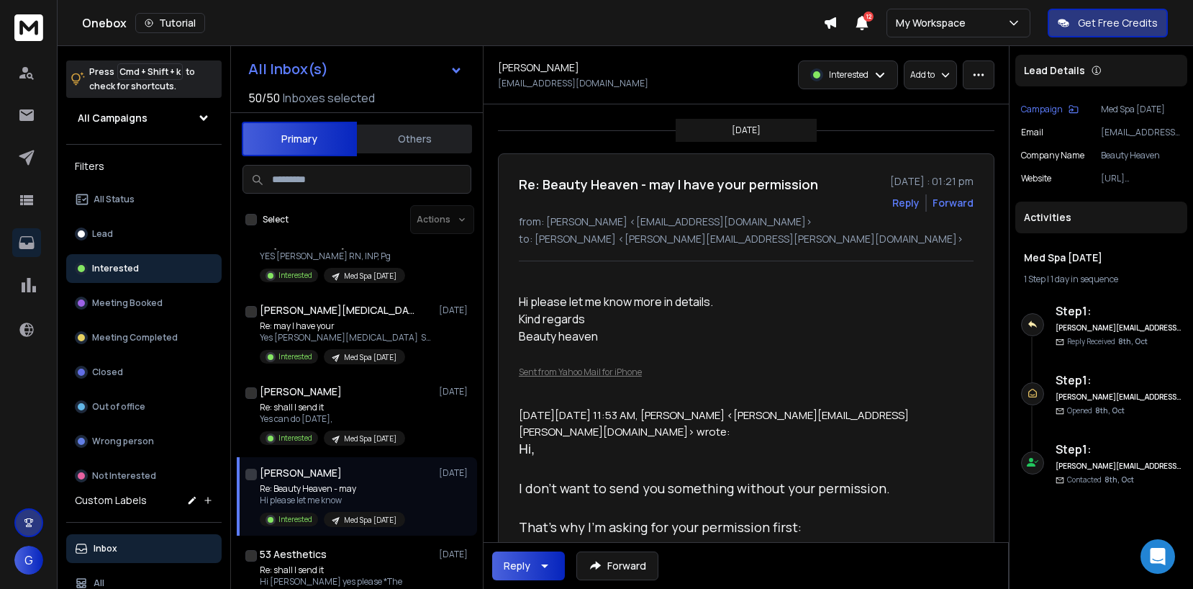
click at [1143, 181] on p "[URL][DOMAIN_NAME]" at bounding box center [1141, 179] width 81 height 12
